Goal: Task Accomplishment & Management: Manage account settings

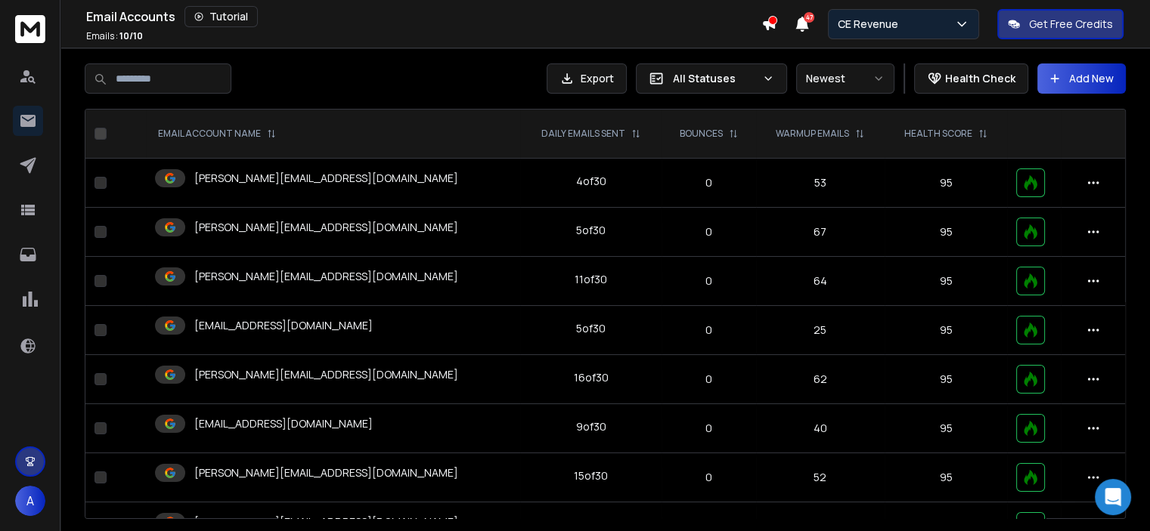
click at [925, 26] on div "CE Revenue" at bounding box center [904, 24] width 132 height 15
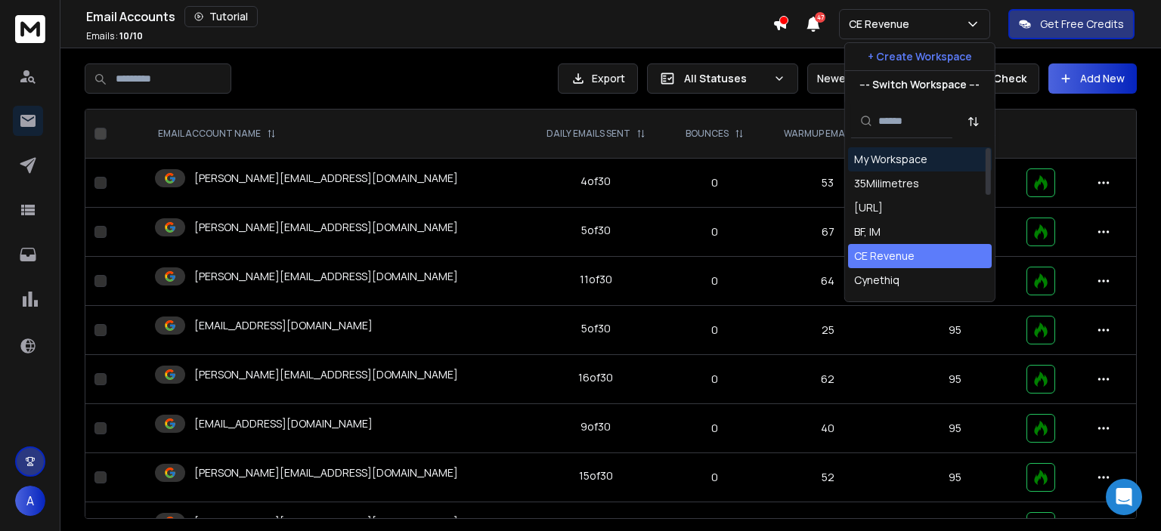
click at [913, 159] on div "My Workspace" at bounding box center [890, 159] width 73 height 15
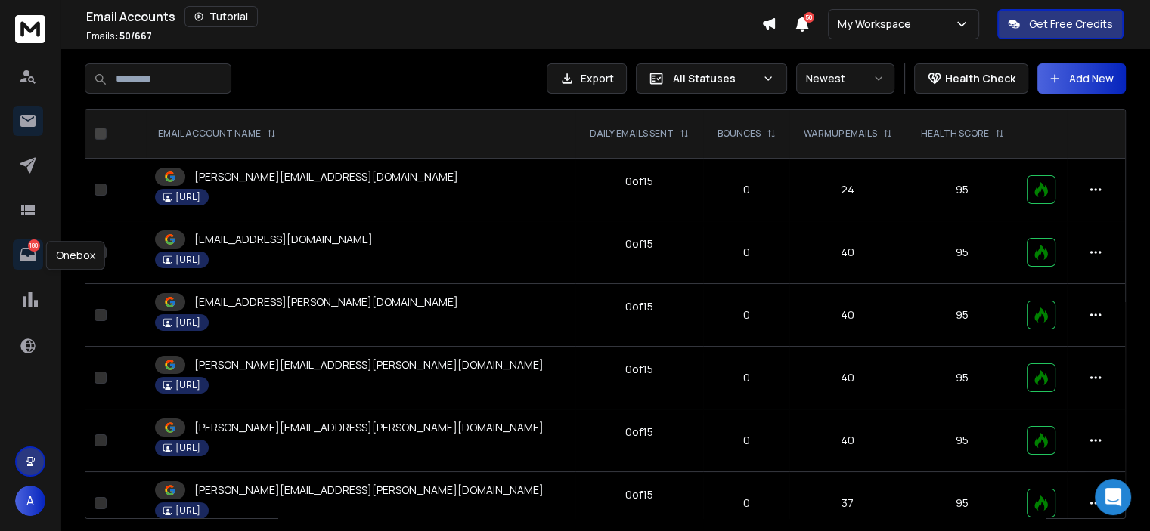
click at [32, 249] on p "180" at bounding box center [34, 246] width 12 height 12
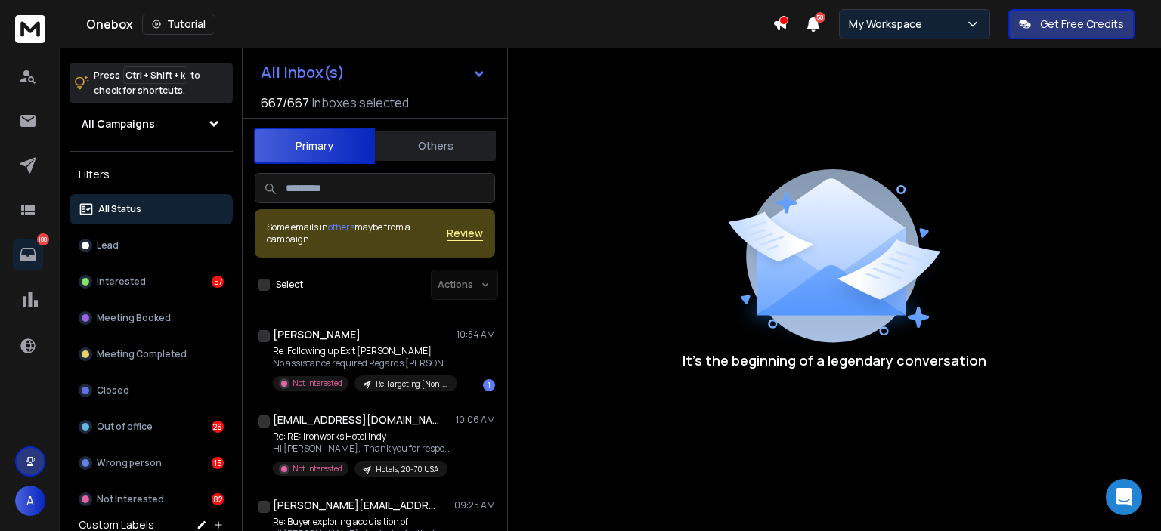
click at [928, 17] on p "My Workspace" at bounding box center [888, 24] width 79 height 15
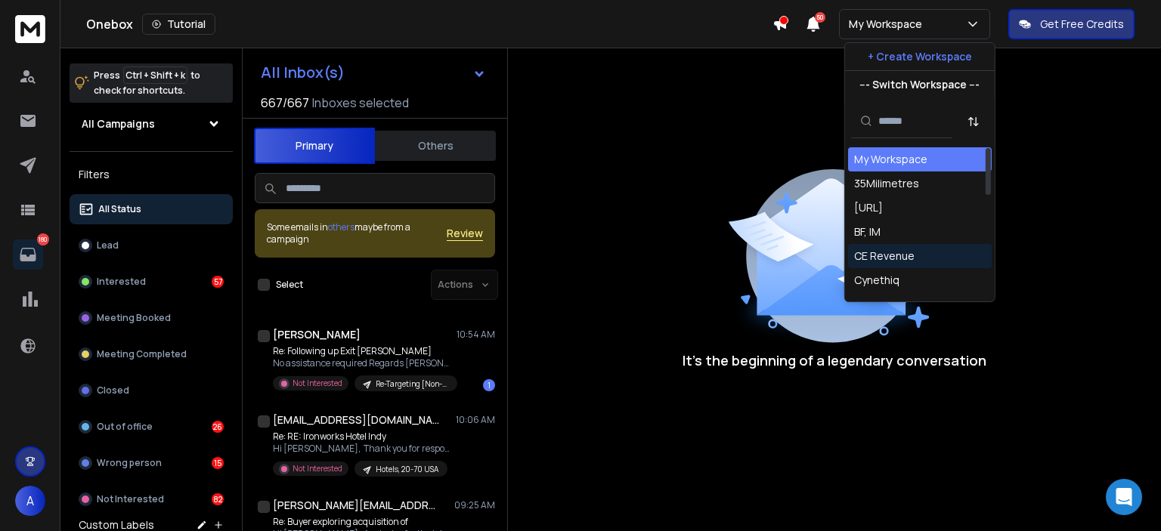
click at [916, 252] on div "CE Revenue" at bounding box center [920, 256] width 144 height 24
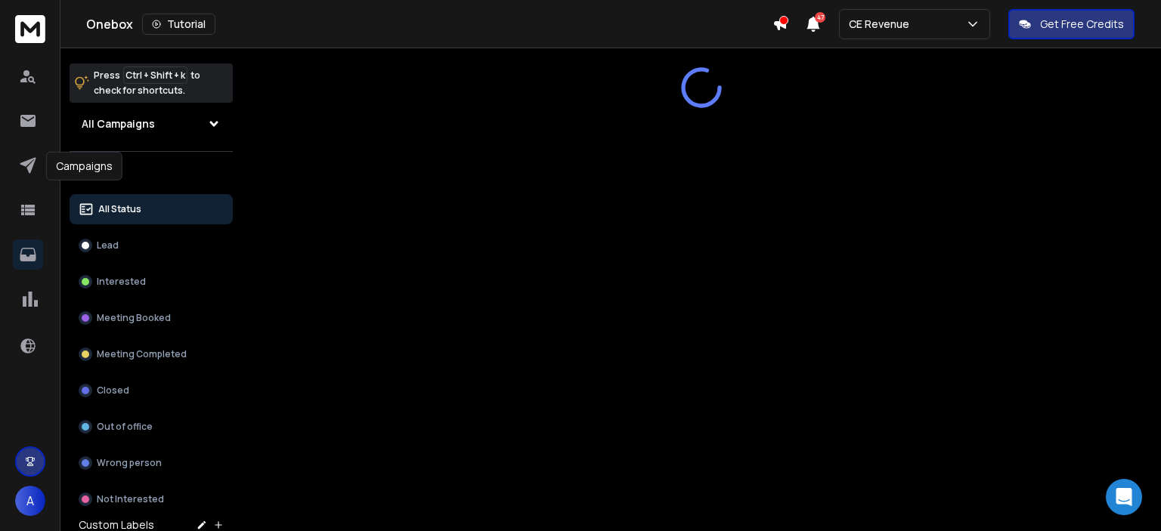
click at [24, 160] on icon at bounding box center [28, 165] width 18 height 18
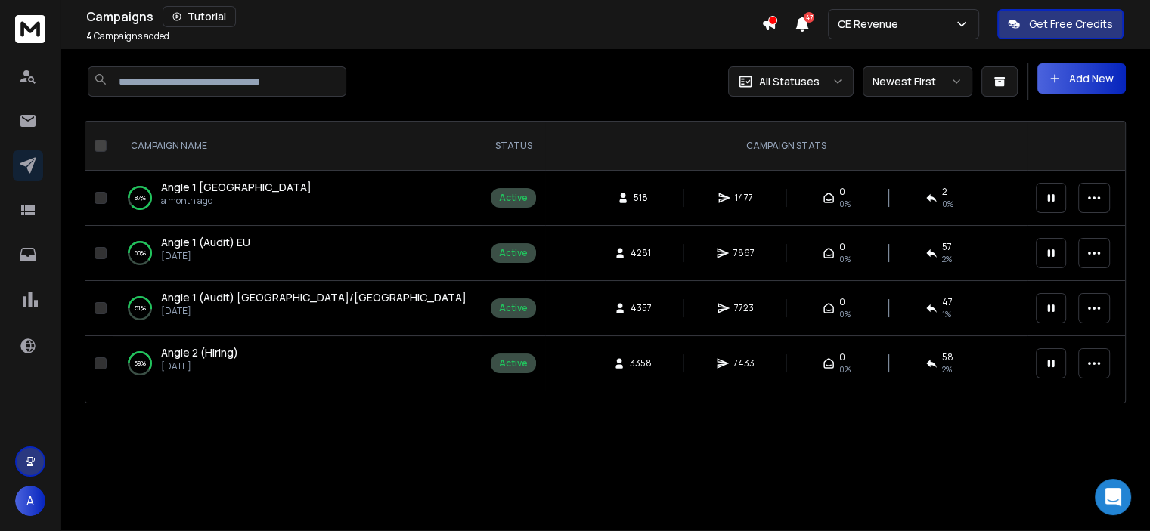
click at [254, 190] on div "87 % Angle 1 UAE a month ago" at bounding box center [297, 198] width 339 height 36
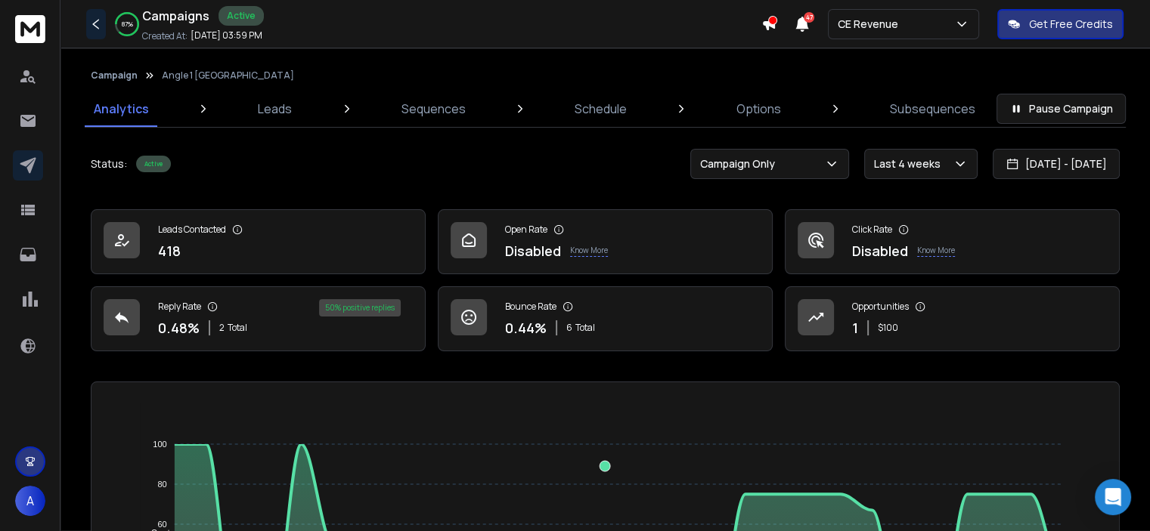
click at [100, 22] on icon at bounding box center [96, 24] width 14 height 14
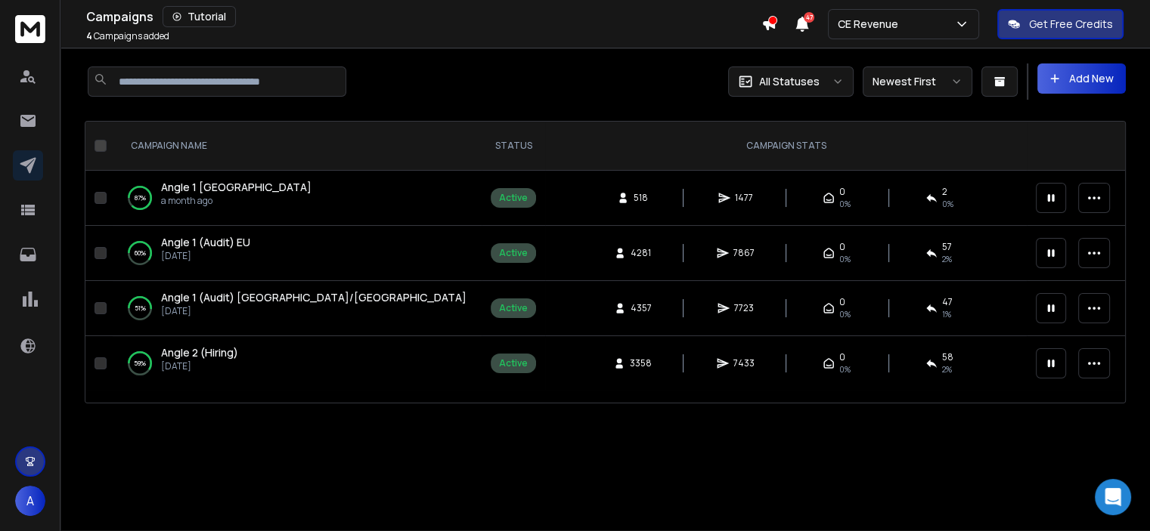
click at [1043, 192] on button at bounding box center [1051, 198] width 30 height 30
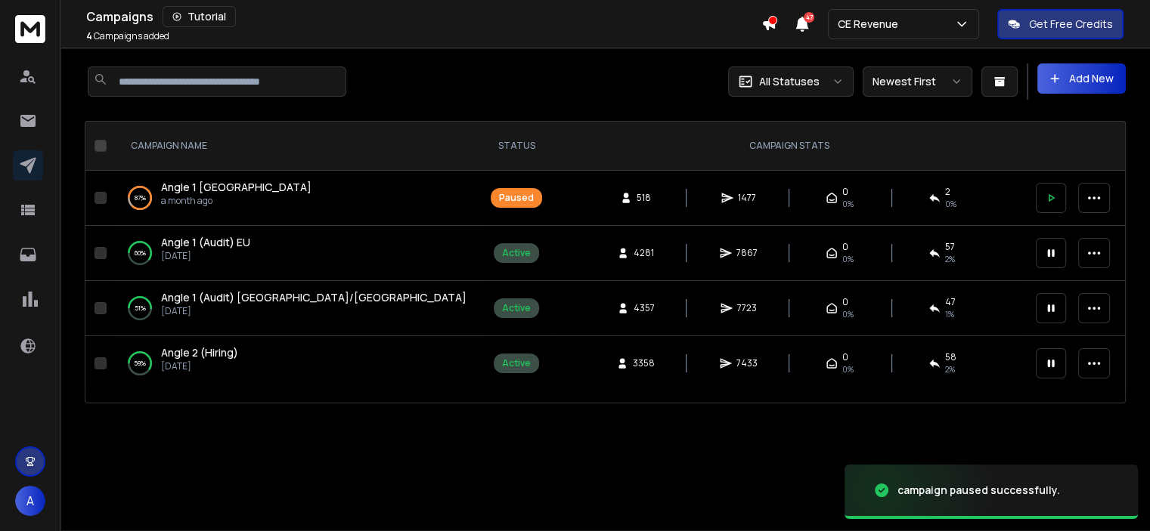
click at [326, 258] on div "60 % Angle 1 (Audit) EU 4 months ago" at bounding box center [297, 253] width 339 height 36
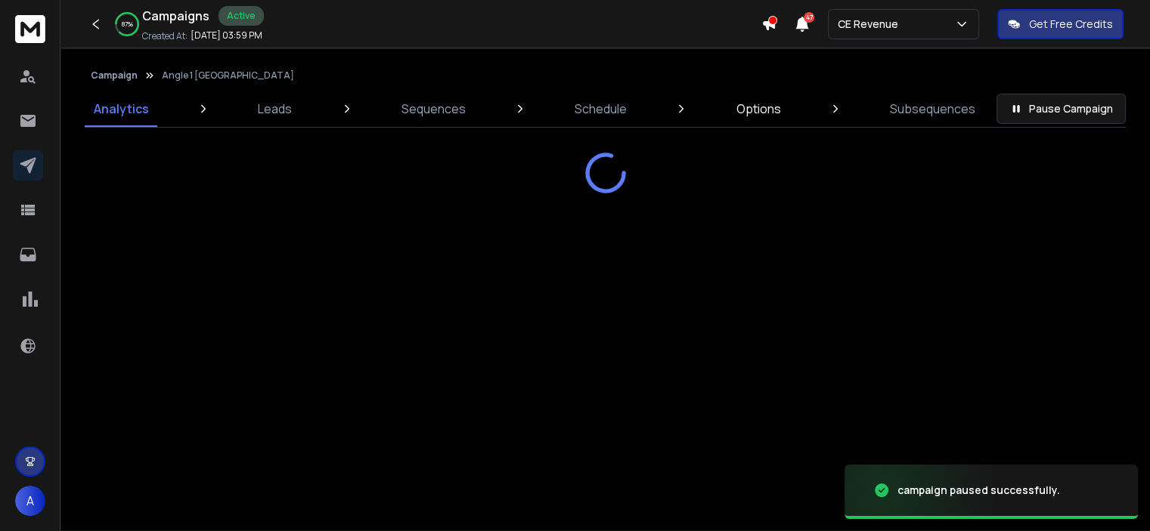
click at [755, 105] on p "Options" at bounding box center [758, 109] width 45 height 18
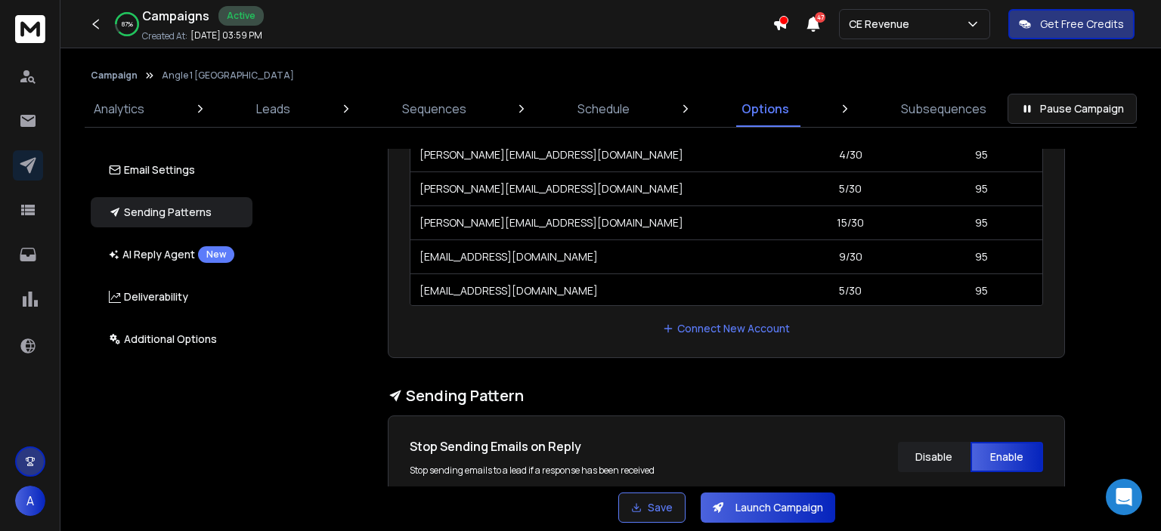
scroll to position [756, 0]
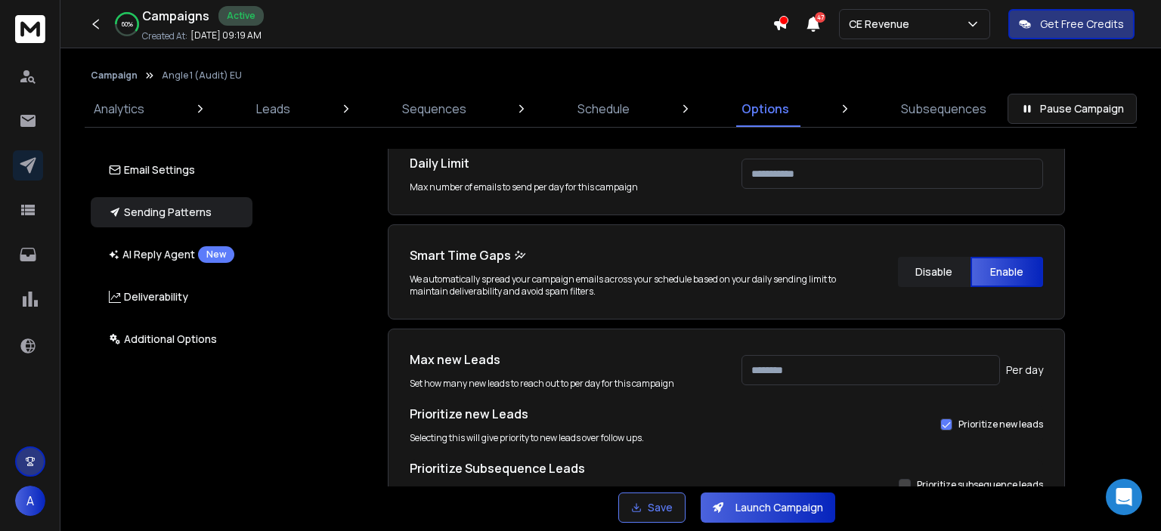
drag, startPoint x: 816, startPoint y: 369, endPoint x: 733, endPoint y: 370, distance: 83.2
click at [733, 370] on div "Max new Leads Set how many new leads to reach out to per day for this campaign …" at bounding box center [726, 370] width 633 height 39
type input "**"
drag, startPoint x: 770, startPoint y: 181, endPoint x: 739, endPoint y: 184, distance: 31.1
click at [742, 184] on input "**" at bounding box center [893, 174] width 302 height 30
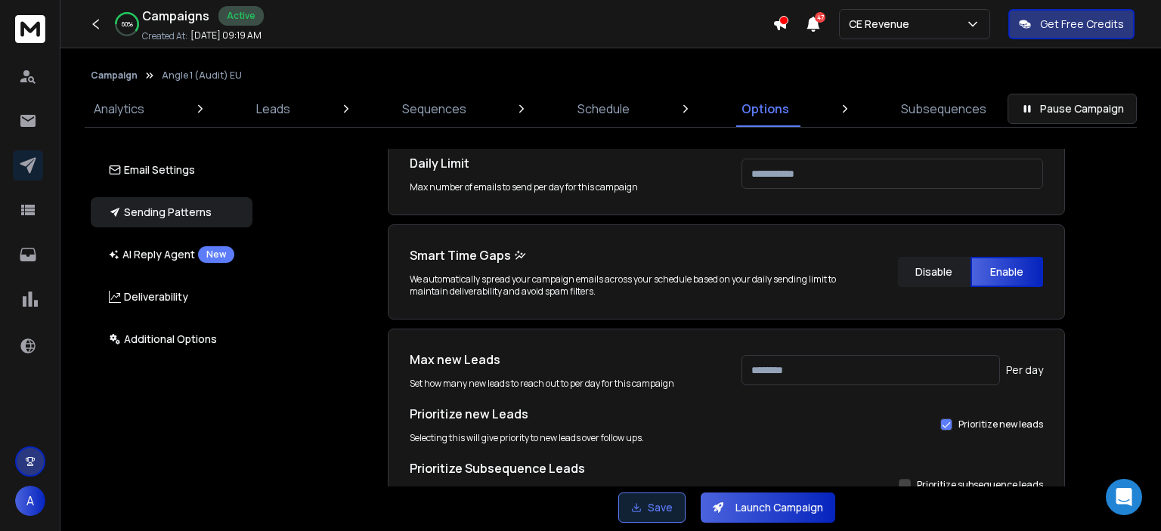
type input "***"
click at [662, 503] on button "Save" at bounding box center [651, 508] width 67 height 30
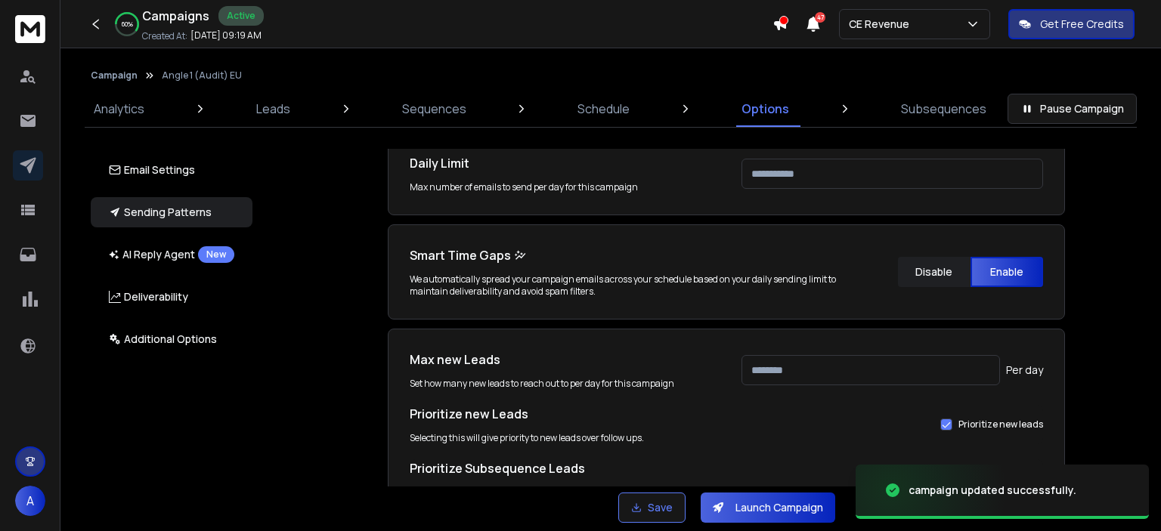
click at [744, 510] on button "Launch Campaign" at bounding box center [768, 508] width 135 height 30
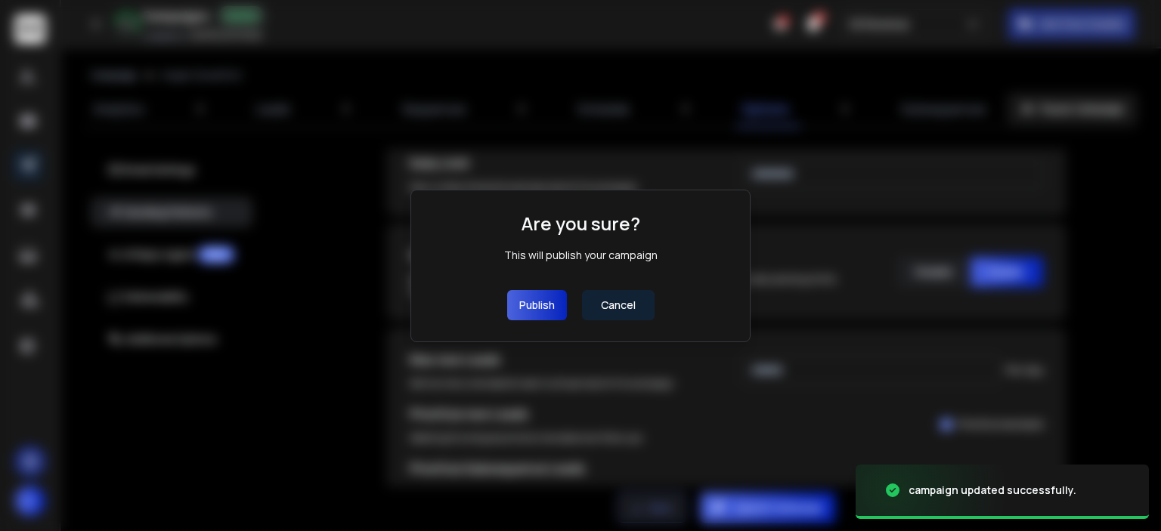
click at [555, 308] on button "Publish" at bounding box center [537, 305] width 60 height 30
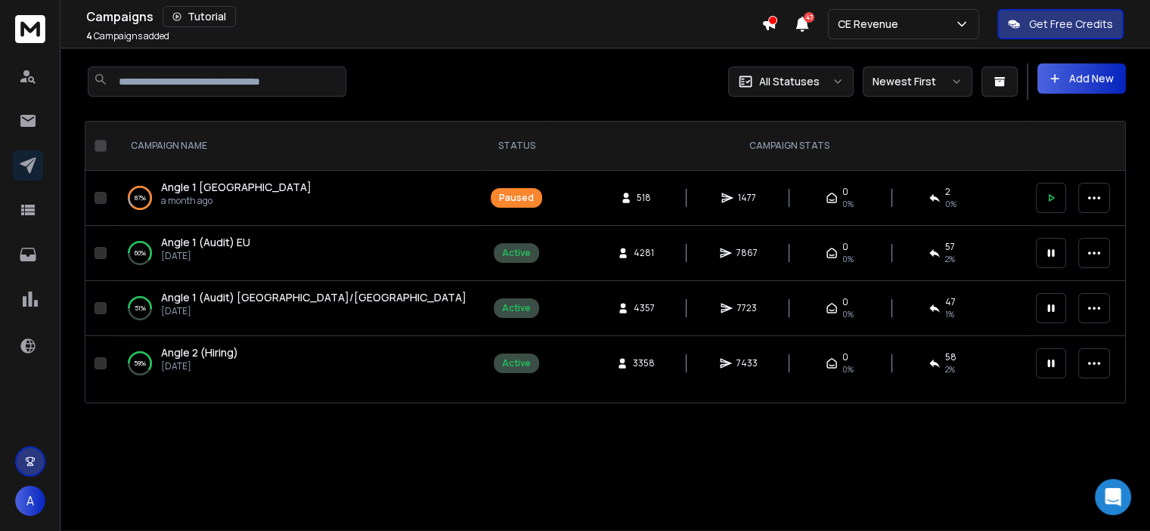
click at [225, 302] on span "Angle 1 (Audit) [GEOGRAPHIC_DATA]/[GEOGRAPHIC_DATA]" at bounding box center [313, 297] width 305 height 14
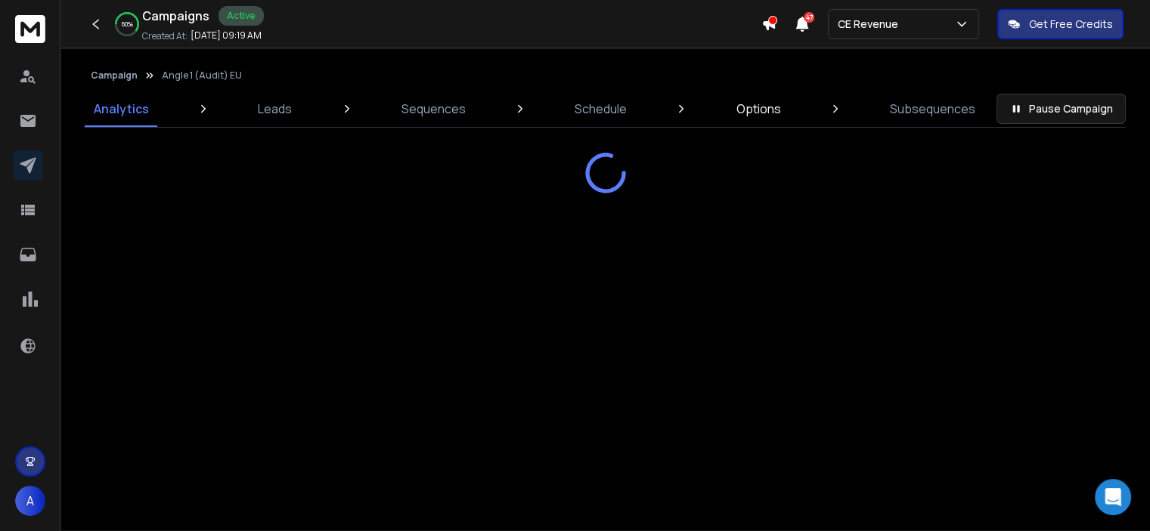
click at [759, 123] on link "Options" at bounding box center [758, 109] width 63 height 36
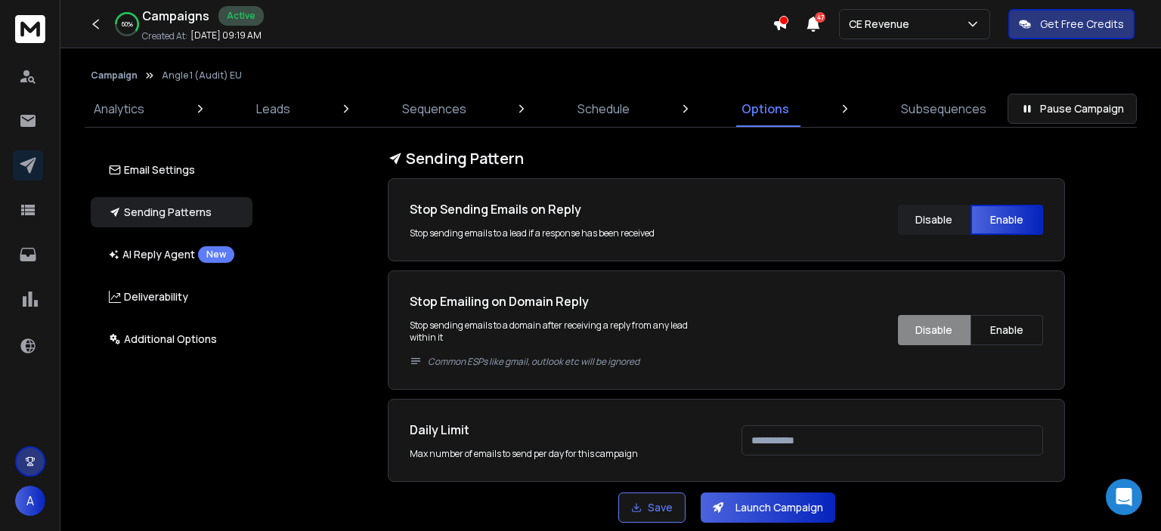
scroll to position [741, 0]
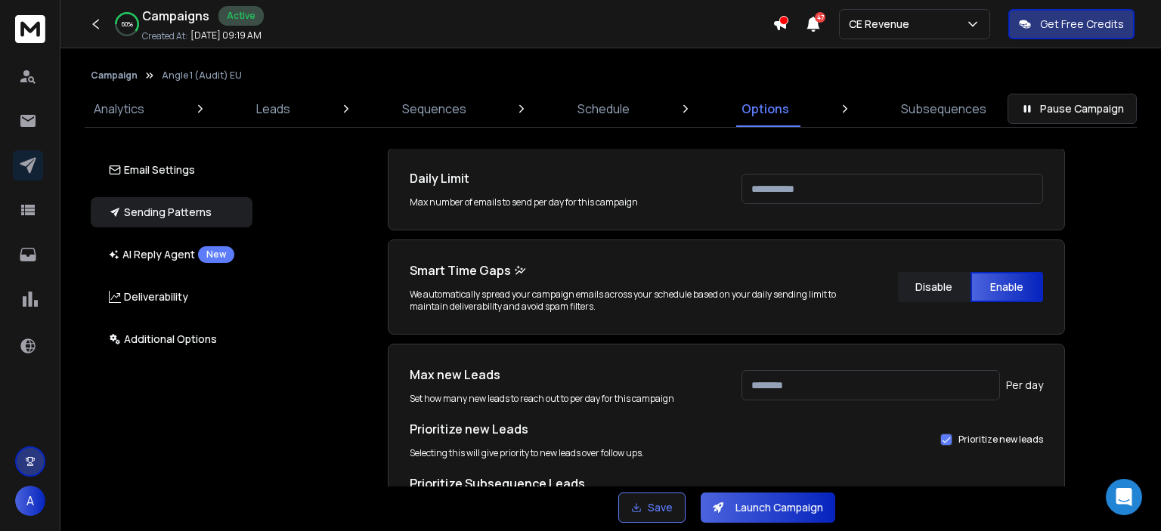
drag, startPoint x: 801, startPoint y: 188, endPoint x: 714, endPoint y: 190, distance: 86.9
click at [716, 190] on div "Daily Limit Max number of emails to send per day for this campaign **" at bounding box center [726, 188] width 633 height 39
type input "***"
drag, startPoint x: 792, startPoint y: 382, endPoint x: 679, endPoint y: 389, distance: 113.6
click at [679, 389] on div "Max new Leads Set how many new leads to reach out to per day for this campaign …" at bounding box center [726, 385] width 633 height 39
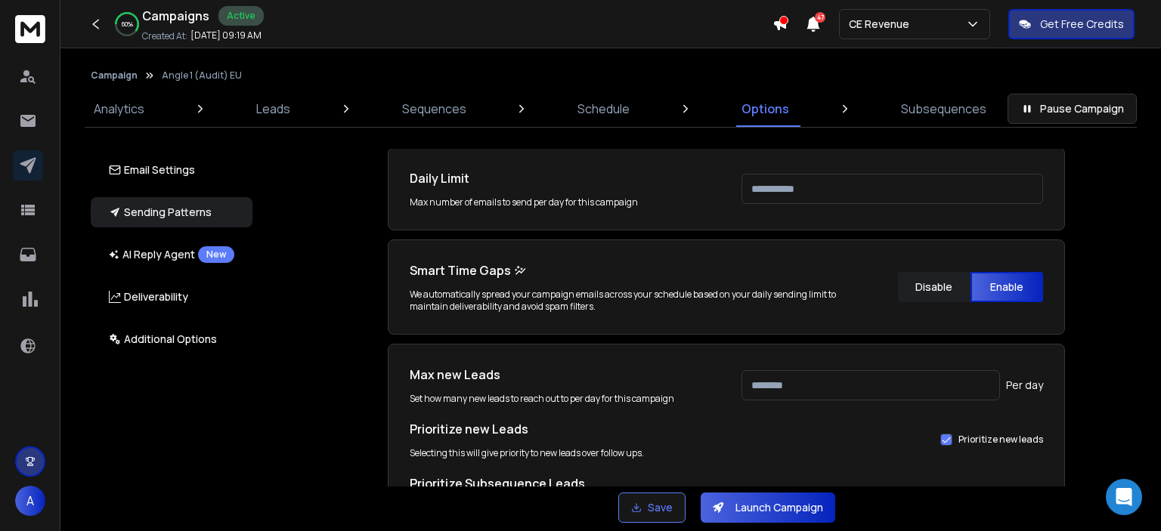
type input "*"
type input "**"
click at [632, 495] on button "Save" at bounding box center [651, 508] width 67 height 30
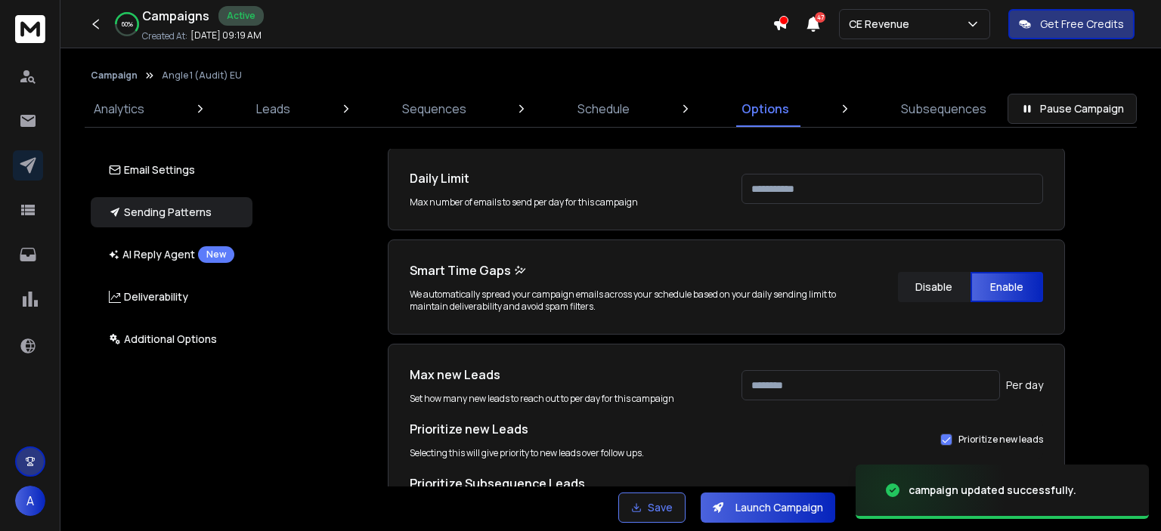
click at [779, 509] on button "Launch Campaign" at bounding box center [768, 508] width 135 height 30
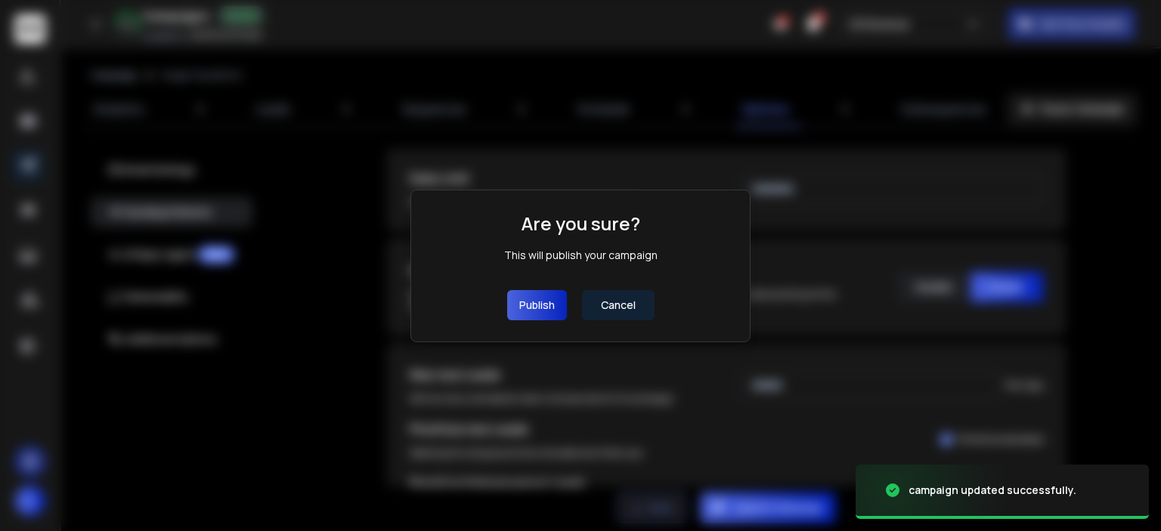
click at [540, 296] on button "Publish" at bounding box center [537, 305] width 60 height 30
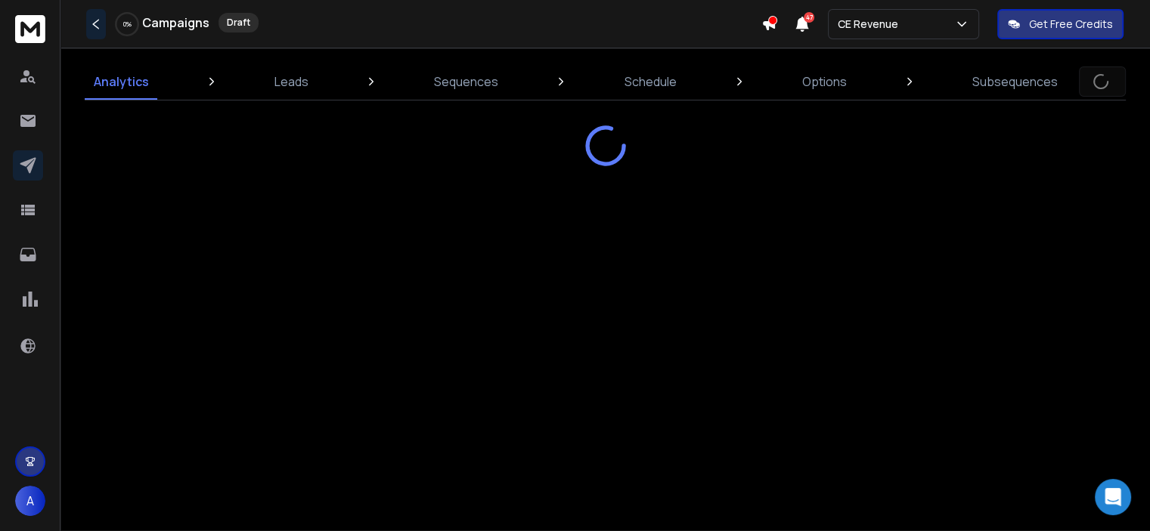
click at [91, 29] on icon at bounding box center [96, 24] width 14 height 14
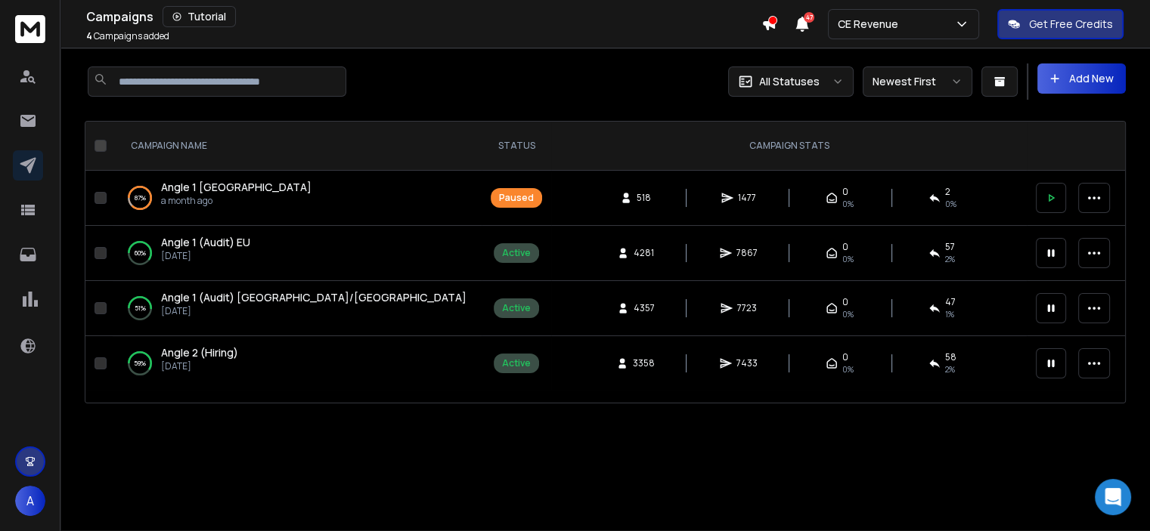
drag, startPoint x: 312, startPoint y: 364, endPoint x: 321, endPoint y: 371, distance: 11.8
click at [312, 364] on div "59 % Angle 2 (Hiring) [DATE]" at bounding box center [297, 363] width 339 height 36
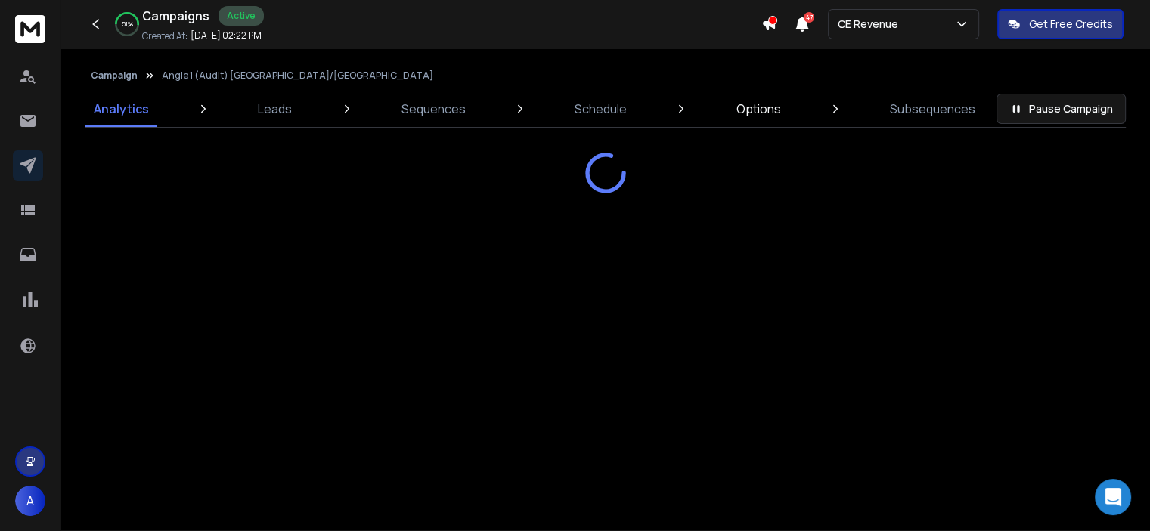
click at [744, 113] on p "Options" at bounding box center [758, 109] width 45 height 18
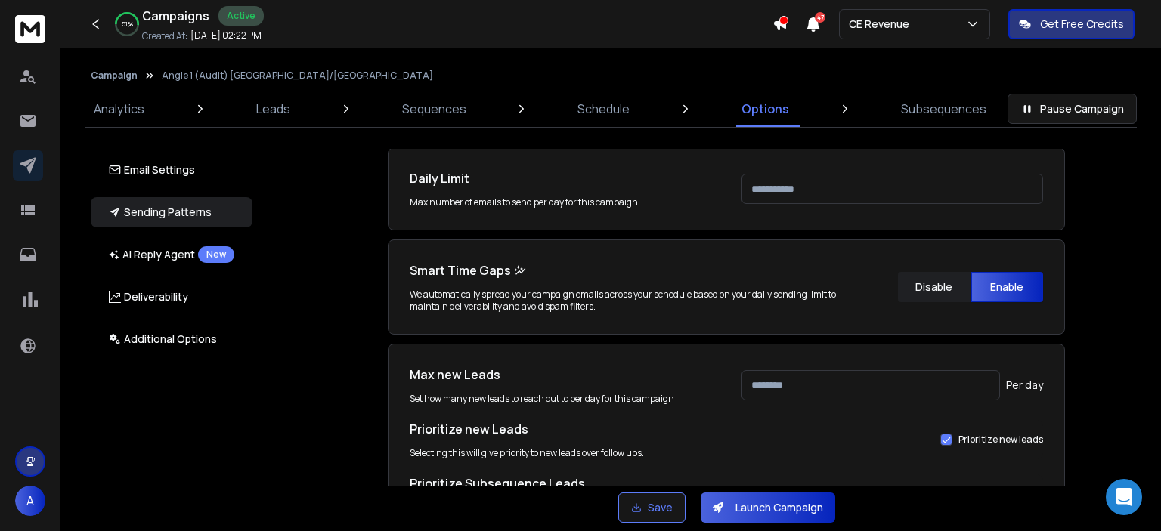
scroll to position [741, 0]
drag, startPoint x: 773, startPoint y: 181, endPoint x: 689, endPoint y: 187, distance: 84.9
click at [689, 187] on div "Daily Limit Max number of emails to send per day for this campaign **" at bounding box center [726, 188] width 633 height 39
type input "***"
click at [655, 514] on button "Save" at bounding box center [651, 508] width 67 height 30
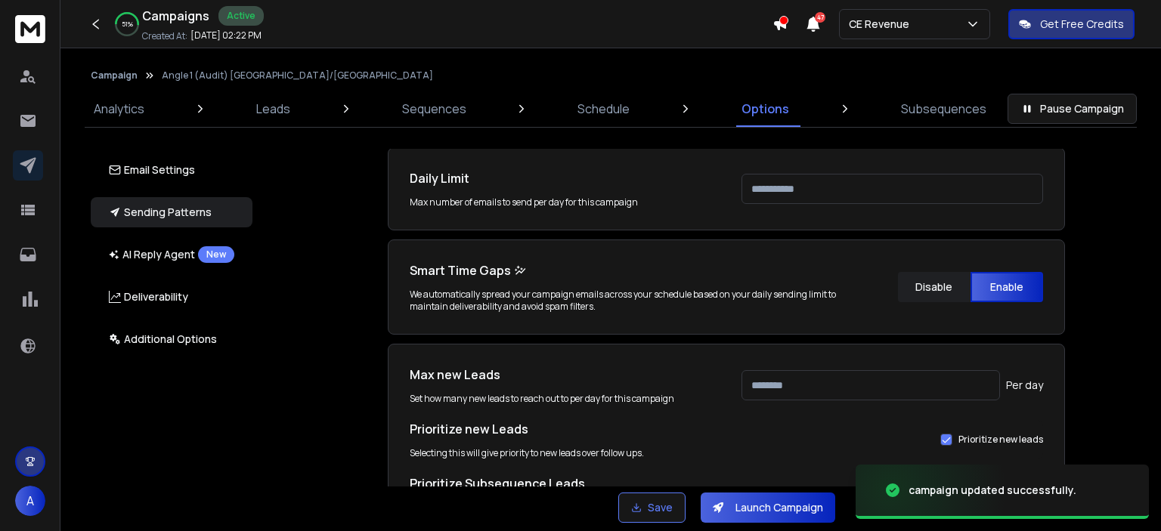
click at [759, 507] on button "Launch Campaign" at bounding box center [768, 508] width 135 height 30
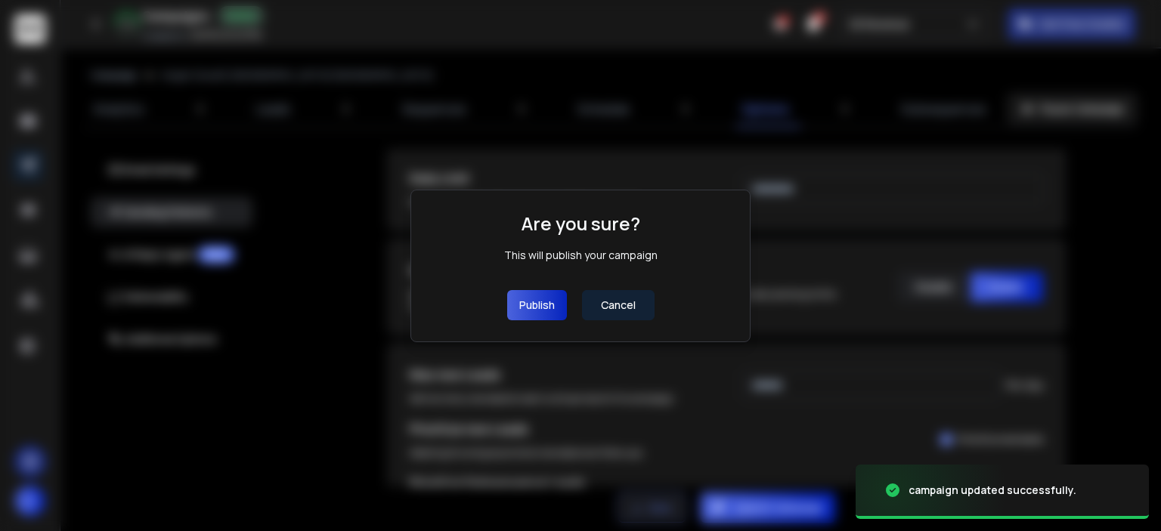
click at [523, 285] on div "Are you sure? This will publish your campaign Publish Cancel" at bounding box center [580, 266] width 296 height 109
click at [548, 314] on button "Publish" at bounding box center [537, 305] width 60 height 30
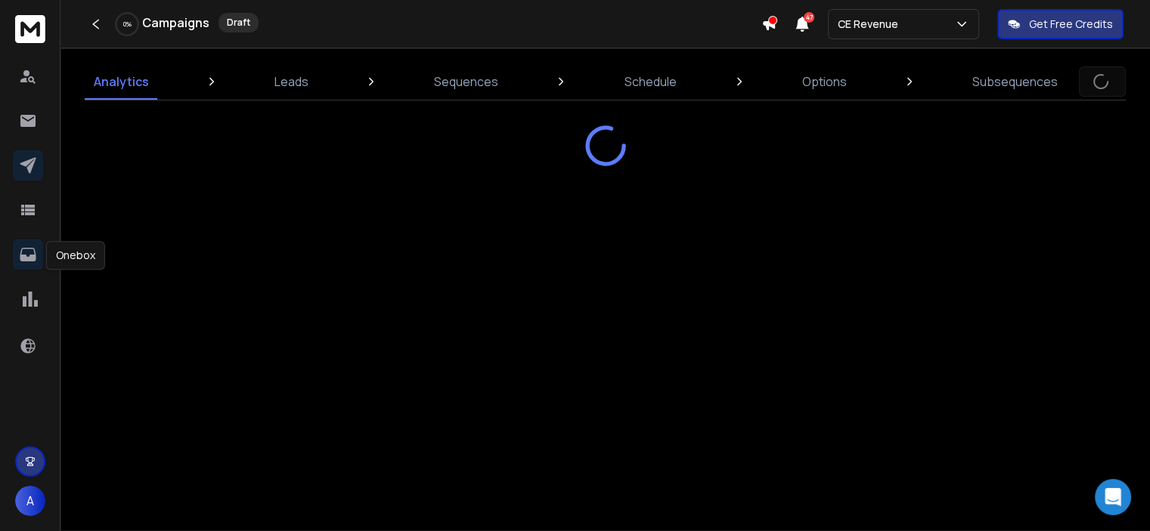
click at [30, 265] on link at bounding box center [28, 255] width 30 height 30
